Goal: Task Accomplishment & Management: Manage account settings

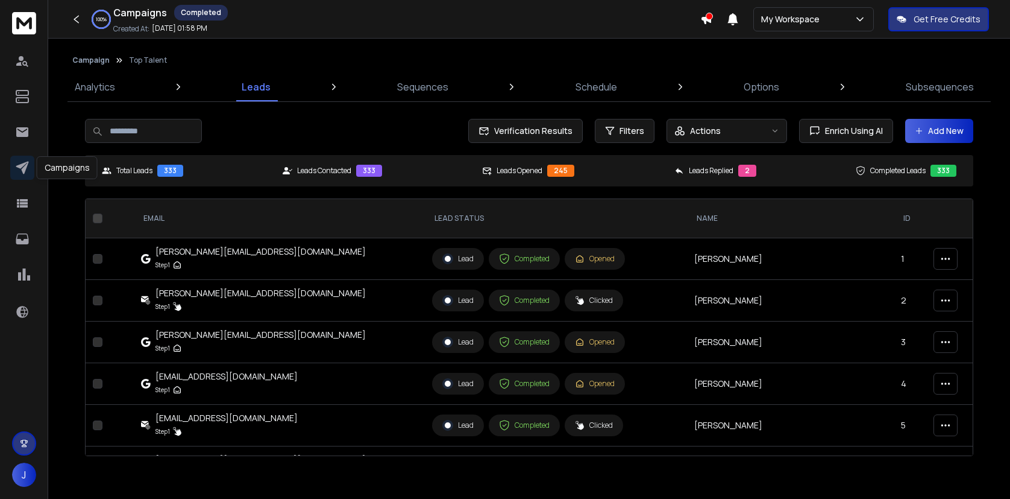
click at [25, 166] on icon at bounding box center [22, 168] width 13 height 13
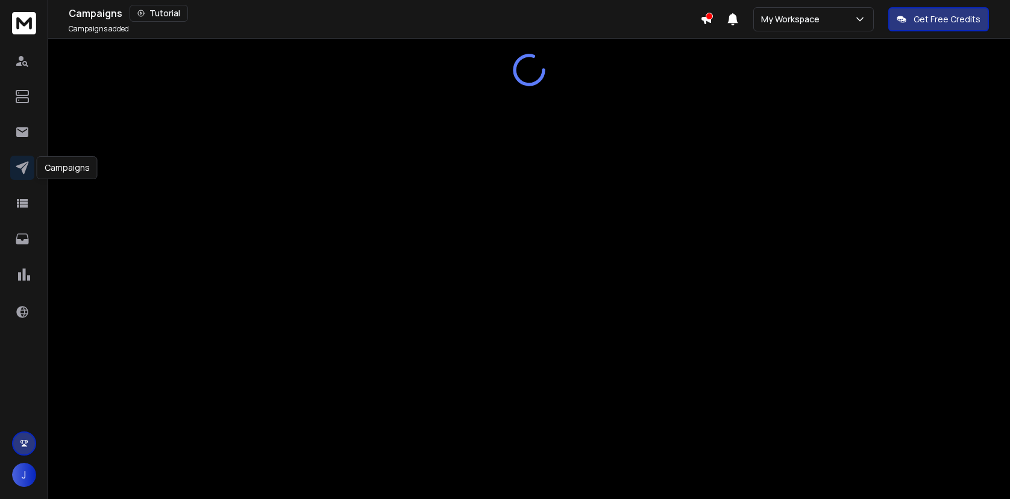
click at [21, 161] on icon at bounding box center [22, 167] width 14 height 14
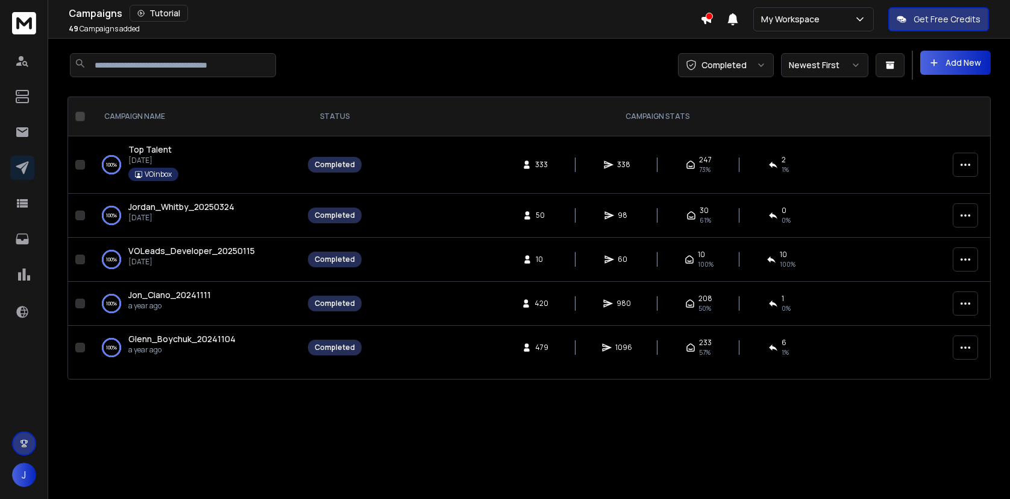
click at [943, 66] on button "Add New" at bounding box center [956, 63] width 71 height 24
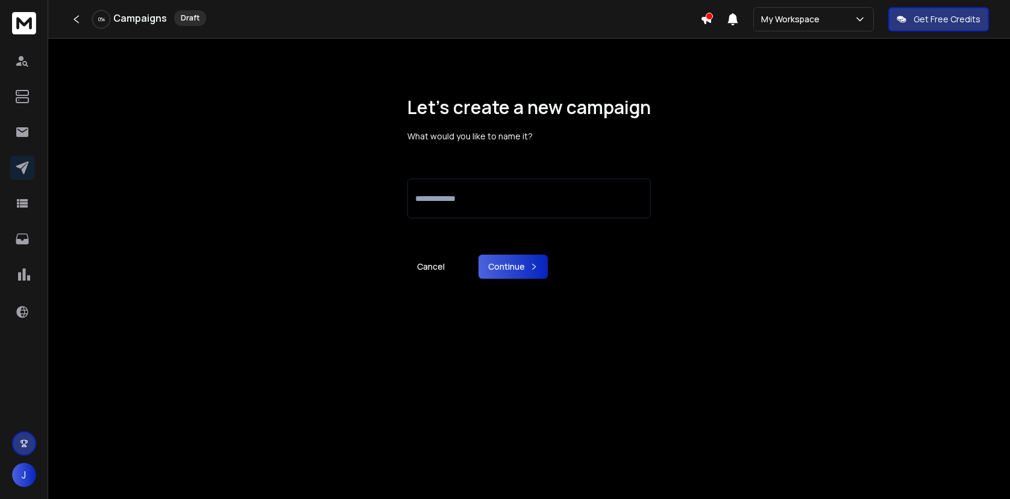
click at [521, 182] on input at bounding box center [530, 198] width 244 height 40
paste input "**********"
type input "**********"
click at [508, 268] on button "Continue" at bounding box center [513, 266] width 69 height 24
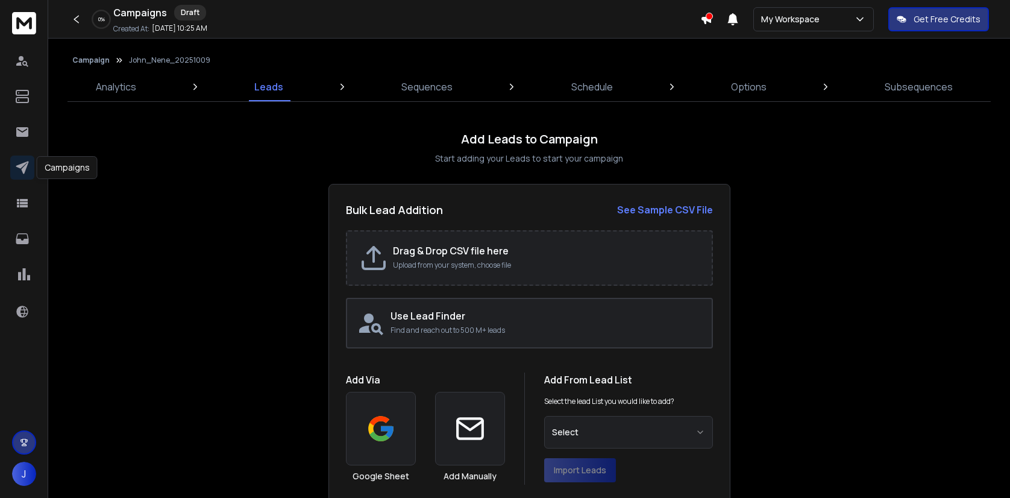
click at [18, 164] on icon at bounding box center [22, 167] width 14 height 14
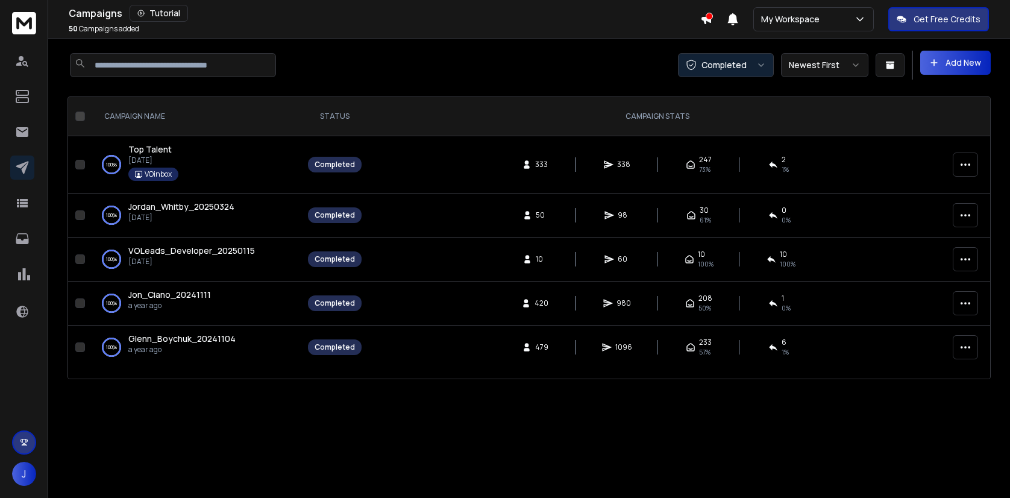
click at [757, 63] on div "Completed" at bounding box center [726, 65] width 80 height 12
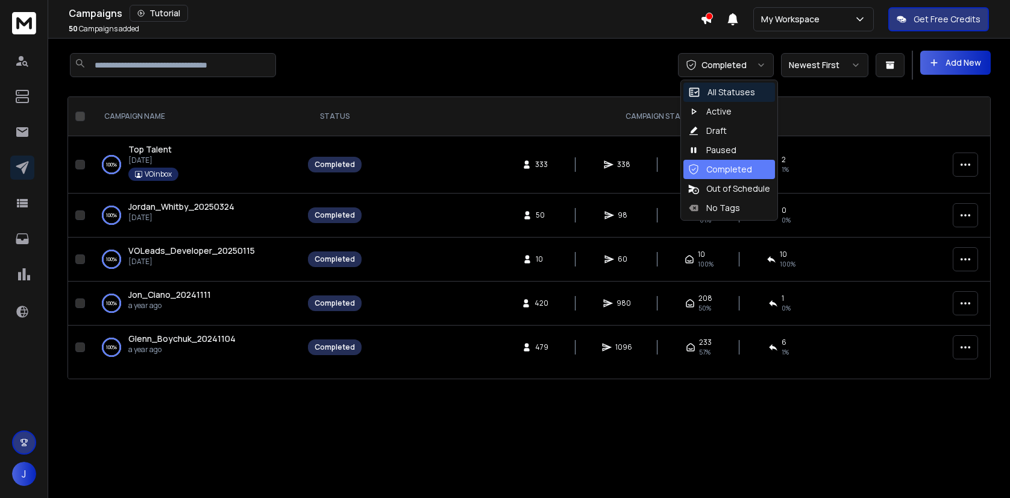
click at [715, 94] on div "All Statuses" at bounding box center [721, 92] width 67 height 12
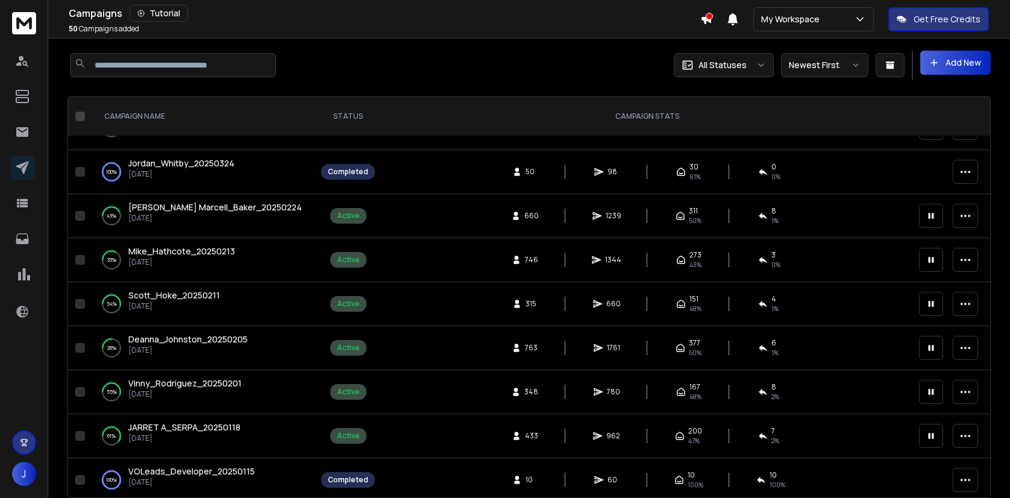
scroll to position [1862, 0]
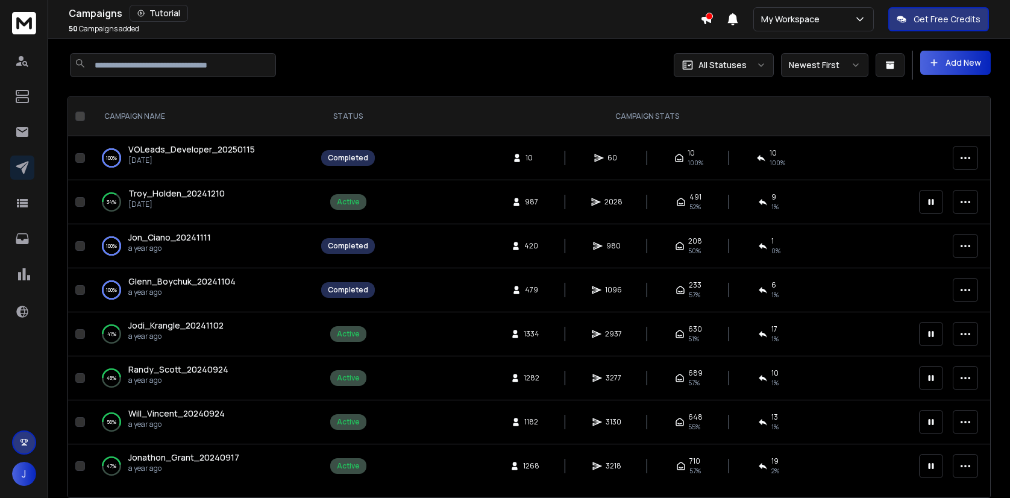
click at [145, 467] on p "a year ago" at bounding box center [183, 469] width 111 height 10
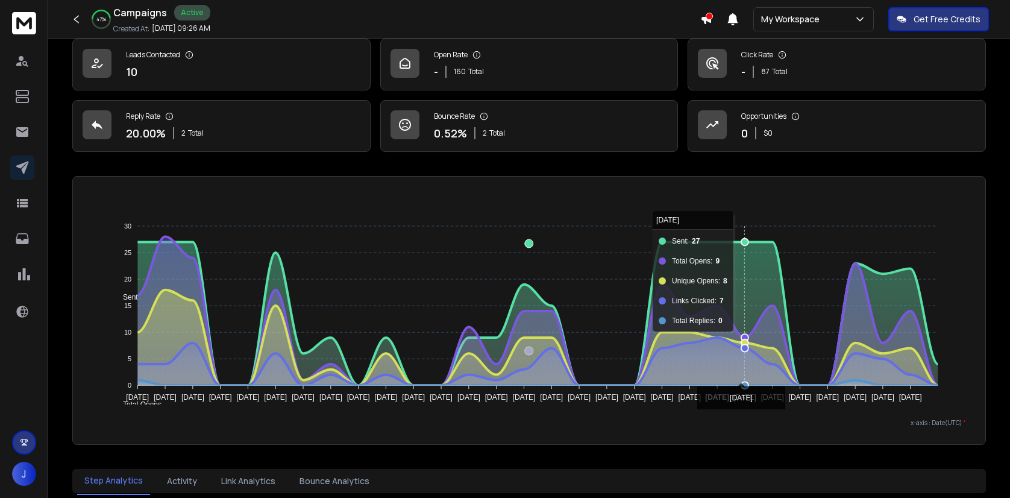
scroll to position [130, 0]
